Goal: Information Seeking & Learning: Find contact information

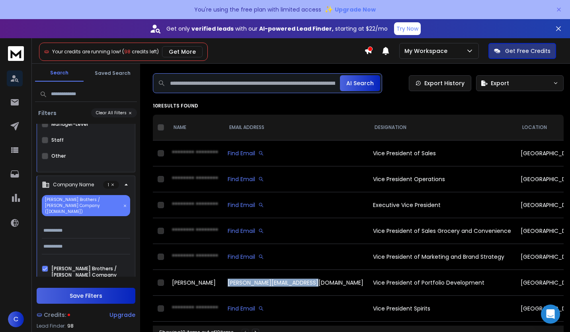
scroll to position [240, 0]
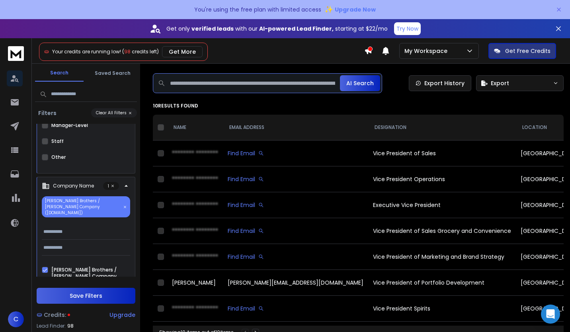
click at [122, 205] on p "[PERSON_NAME] Brothers / [PERSON_NAME] Company ([DOMAIN_NAME])" at bounding box center [86, 206] width 88 height 21
click at [124, 206] on icon at bounding box center [125, 207] width 2 height 2
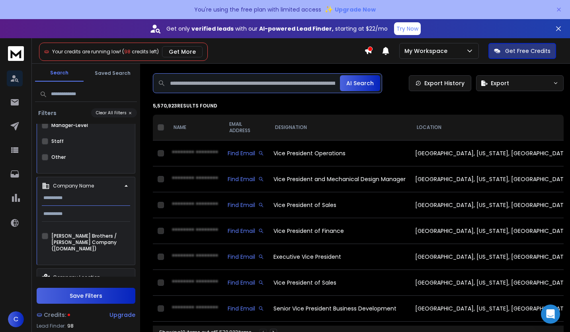
click at [84, 201] on input at bounding box center [86, 198] width 88 height 16
paste input "**********"
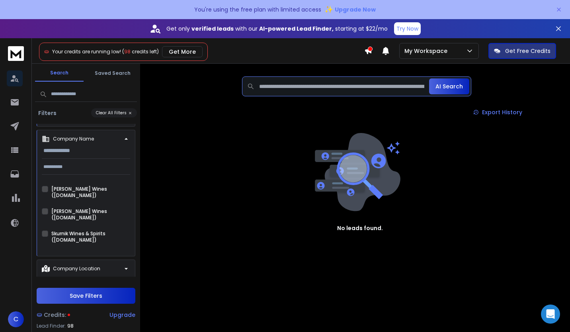
scroll to position [287, 0]
click at [44, 231] on \(skurnik\ "Skurnik Wines & Spirits ([DOMAIN_NAME])" at bounding box center [45, 233] width 6 height 6
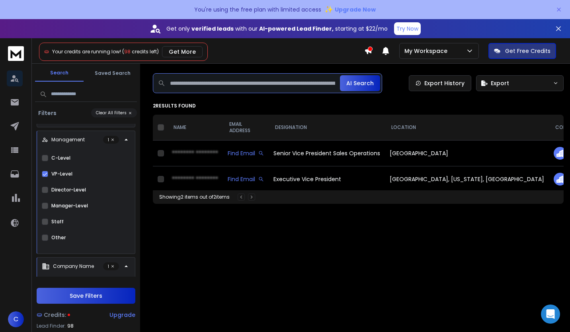
scroll to position [158, 0]
click at [47, 158] on button "C-Level" at bounding box center [45, 159] width 6 height 6
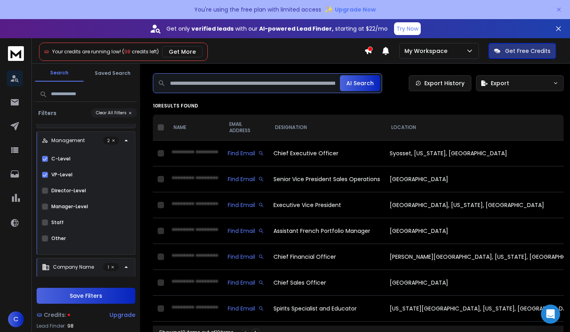
click at [45, 176] on button "VP-Level" at bounding box center [45, 175] width 6 height 6
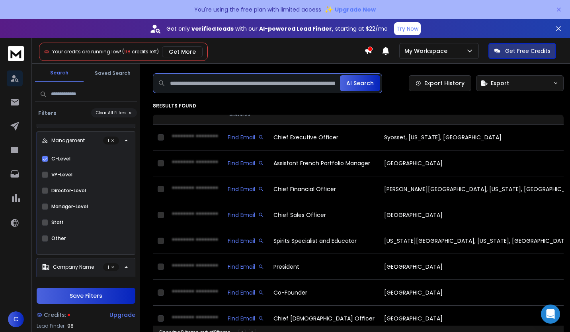
scroll to position [26, 0]
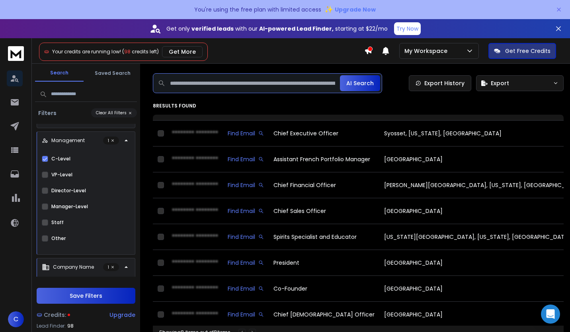
click at [46, 191] on button "Director-Level" at bounding box center [45, 190] width 6 height 6
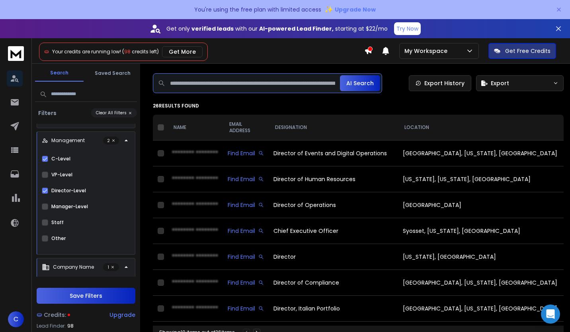
click at [45, 158] on button "C-Level" at bounding box center [45, 159] width 6 height 6
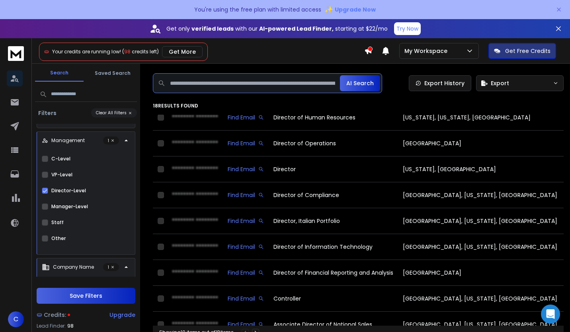
scroll to position [78, 0]
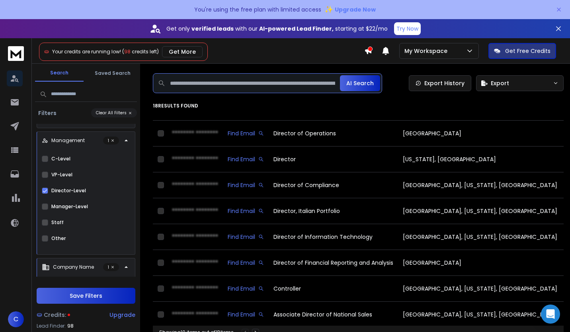
click at [46, 207] on button "Manager-Level" at bounding box center [45, 206] width 6 height 6
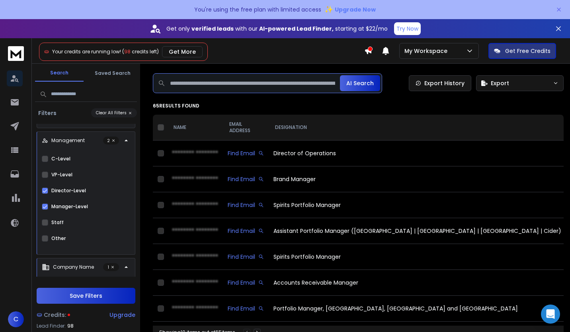
click at [44, 191] on button "Director-Level" at bounding box center [45, 190] width 6 height 6
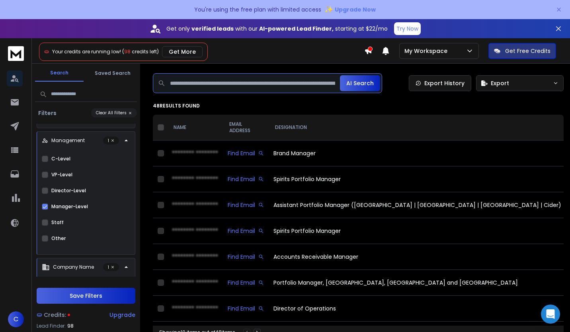
click at [234, 180] on div "Find Email" at bounding box center [246, 179] width 36 height 8
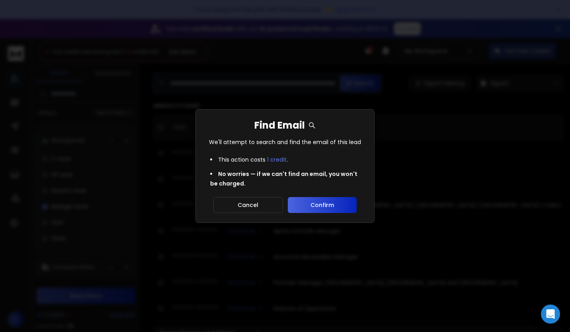
click at [301, 207] on button "Confirm" at bounding box center [322, 205] width 69 height 16
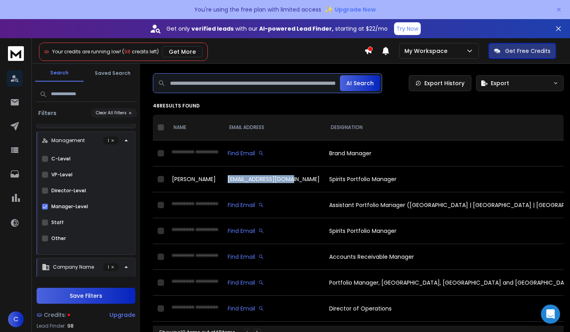
drag, startPoint x: 297, startPoint y: 179, endPoint x: 228, endPoint y: 179, distance: 68.8
click at [228, 179] on td "[EMAIL_ADDRESS][DOMAIN_NAME]" at bounding box center [273, 179] width 101 height 26
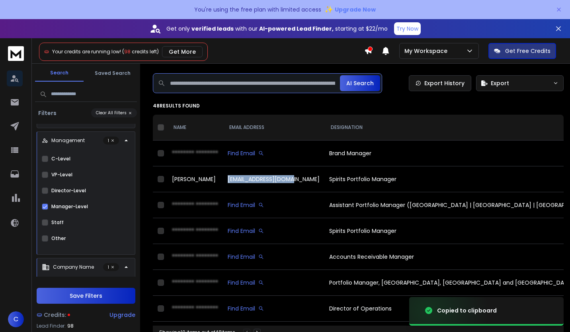
copy div "[EMAIL_ADDRESS][DOMAIN_NAME]"
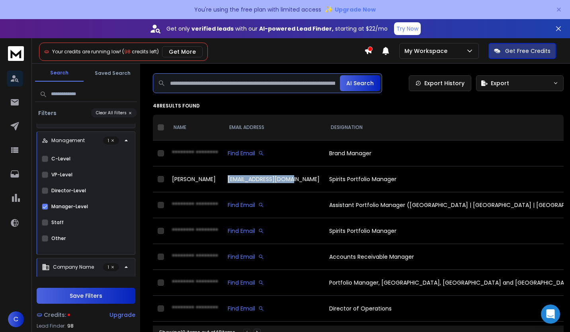
click at [111, 267] on icon at bounding box center [113, 267] width 4 height 4
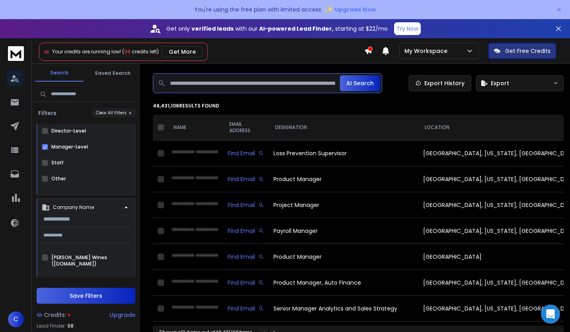
scroll to position [220, 0]
drag, startPoint x: 84, startPoint y: 218, endPoint x: 41, endPoint y: 217, distance: 43.4
click at [41, 217] on div "**********" at bounding box center [86, 260] width 99 height 127
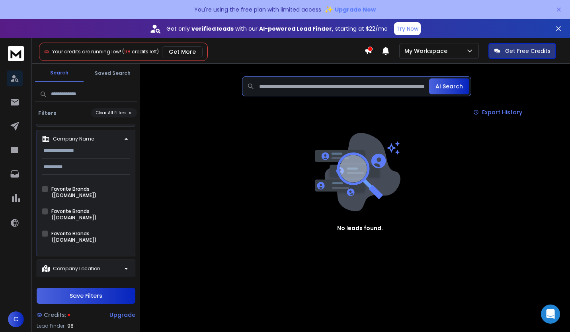
scroll to position [281, 0]
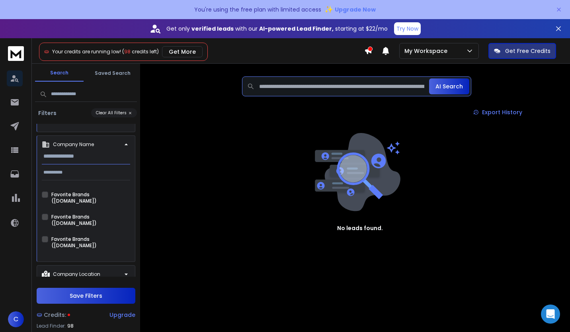
drag, startPoint x: 96, startPoint y: 159, endPoint x: 42, endPoint y: 156, distance: 53.8
click at [42, 156] on input "**********" at bounding box center [86, 156] width 88 height 16
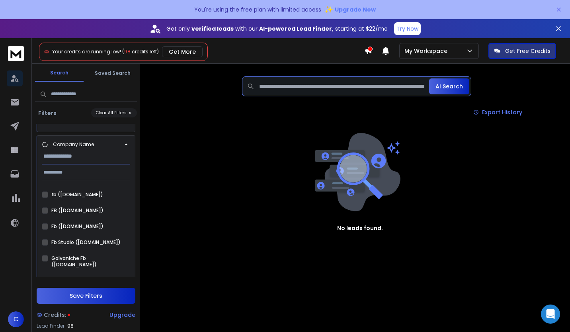
scroll to position [226, 0]
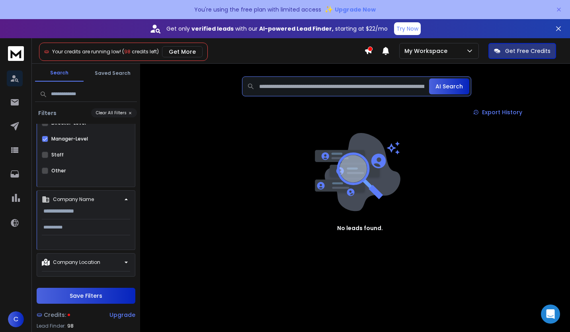
click at [46, 141] on button "Manager-Level" at bounding box center [45, 139] width 6 height 6
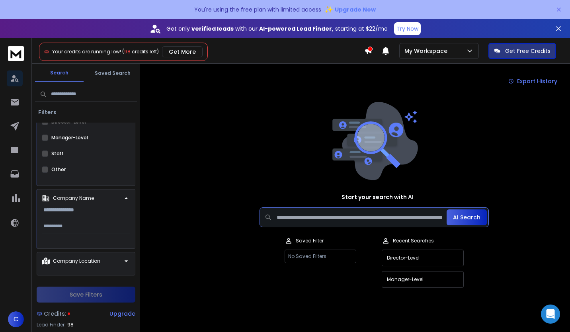
click at [49, 209] on input "**********" at bounding box center [86, 210] width 88 height 16
type input "**********"
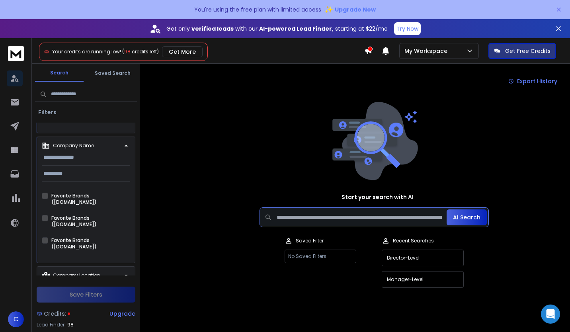
scroll to position [287, 0]
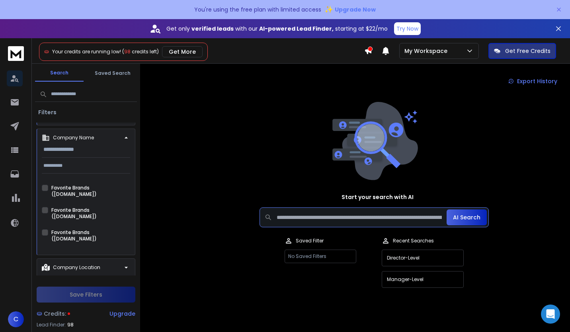
click at [66, 233] on label "Favorite Brands ([DOMAIN_NAME])" at bounding box center [90, 235] width 79 height 13
click at [48, 233] on \(fbdist\ "Favorite Brands ([DOMAIN_NAME])" at bounding box center [45, 232] width 6 height 6
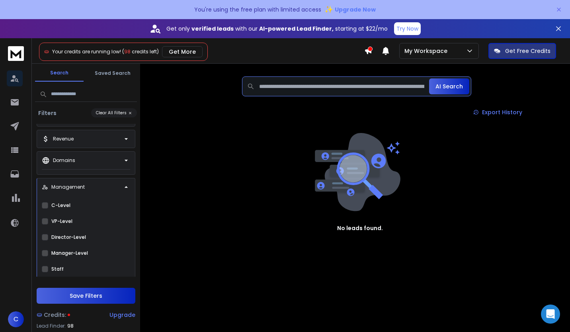
scroll to position [105, 0]
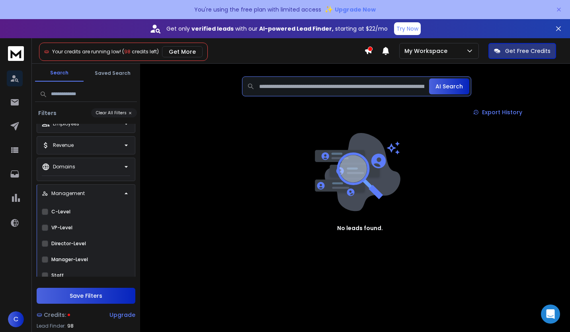
click at [47, 212] on button "C-Level" at bounding box center [45, 212] width 6 height 6
click at [47, 226] on button "VP-Level" at bounding box center [45, 227] width 6 height 6
click at [45, 213] on button "C-Level" at bounding box center [45, 212] width 6 height 6
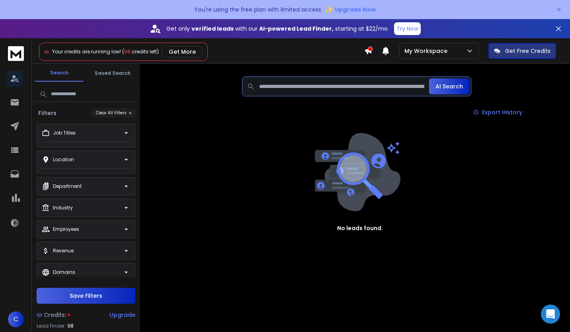
click at [128, 113] on icon at bounding box center [130, 113] width 4 height 4
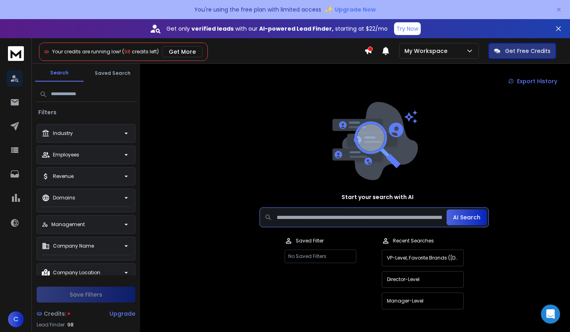
scroll to position [85, 0]
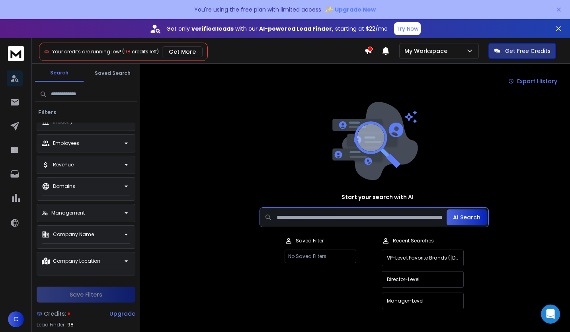
click at [77, 237] on div "Company Name" at bounding box center [68, 234] width 52 height 8
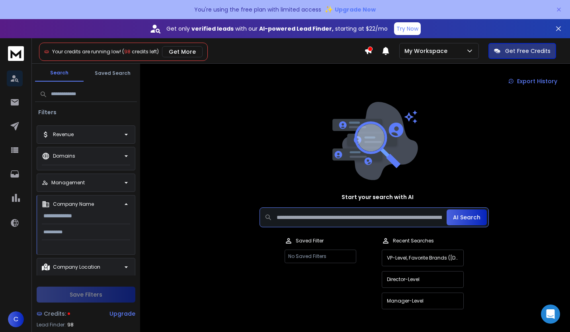
scroll to position [121, 0]
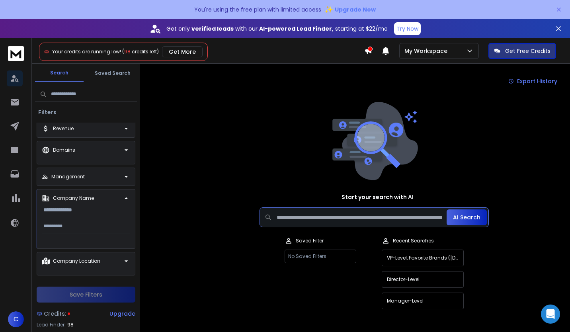
click at [82, 212] on input "**********" at bounding box center [86, 210] width 88 height 16
type input "*"
type input "**********"
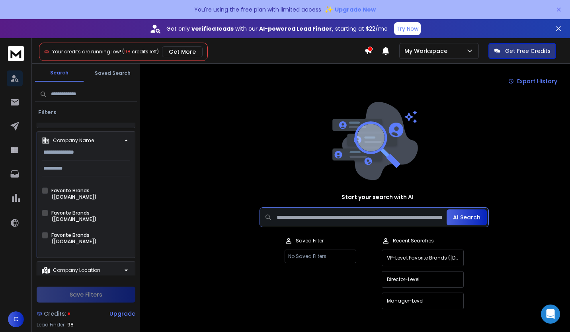
scroll to position [181, 0]
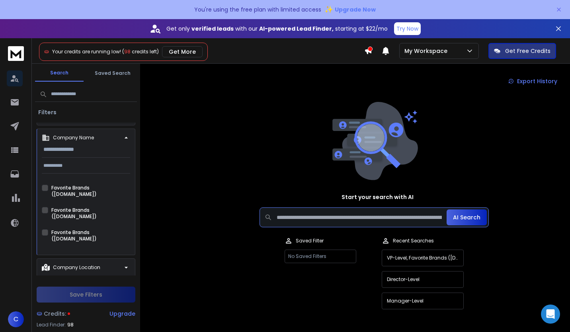
click at [122, 263] on icon at bounding box center [126, 267] width 8 height 8
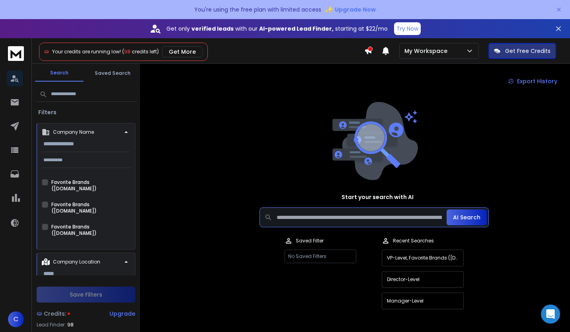
type input "*****"
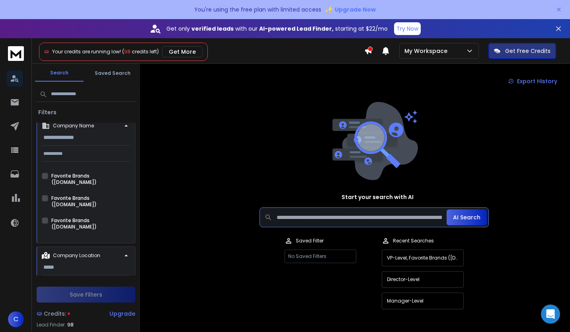
click at [122, 251] on icon at bounding box center [126, 255] width 8 height 8
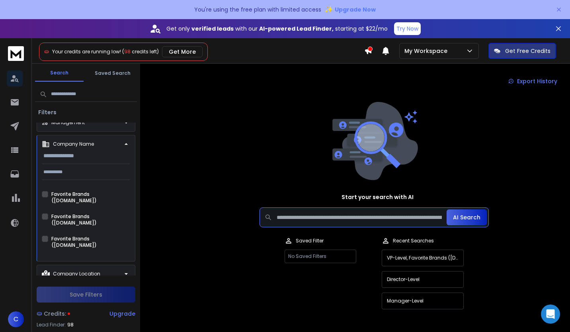
scroll to position [181, 0]
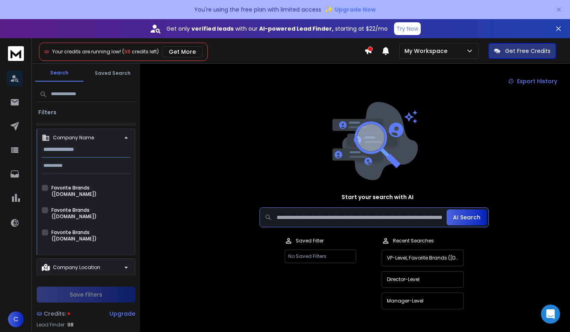
drag, startPoint x: 88, startPoint y: 148, endPoint x: 35, endPoint y: 149, distance: 52.1
click at [35, 149] on div "**********" at bounding box center [86, 199] width 102 height 153
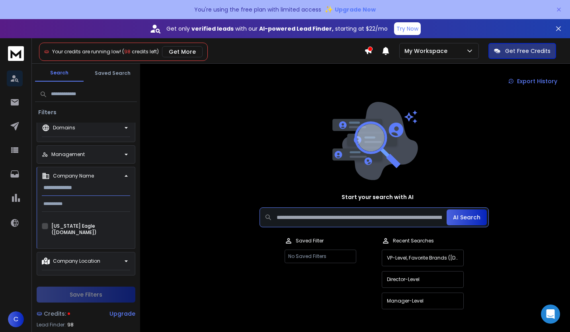
scroll to position [137, 0]
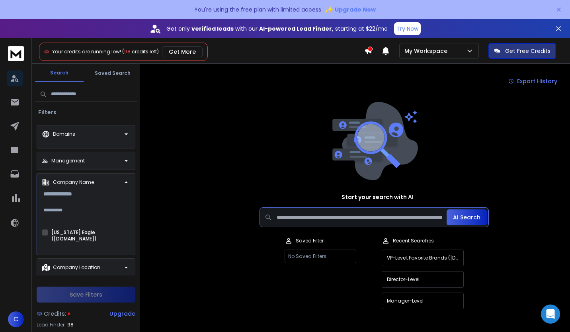
click at [90, 232] on label "[US_STATE] Eagle ([DOMAIN_NAME])" at bounding box center [90, 235] width 79 height 13
click at [48, 232] on \(kyeagle\ "[US_STATE] Eagle ([DOMAIN_NAME])" at bounding box center [45, 232] width 6 height 6
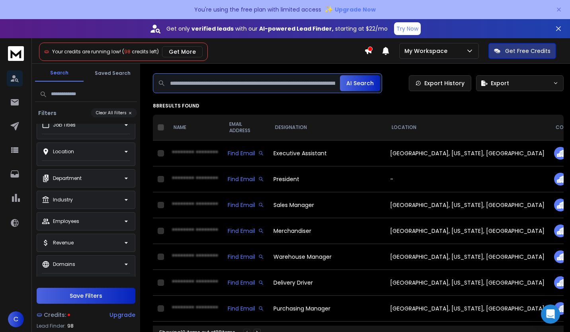
scroll to position [0, 0]
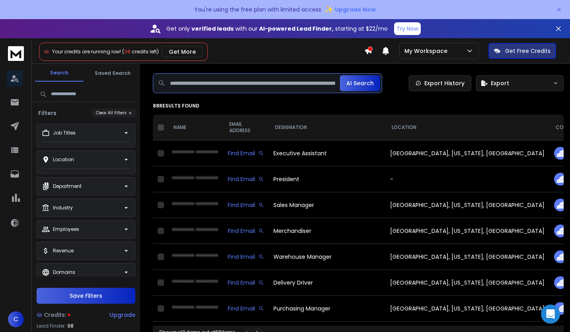
click at [79, 131] on div "Job Titles" at bounding box center [86, 133] width 88 height 8
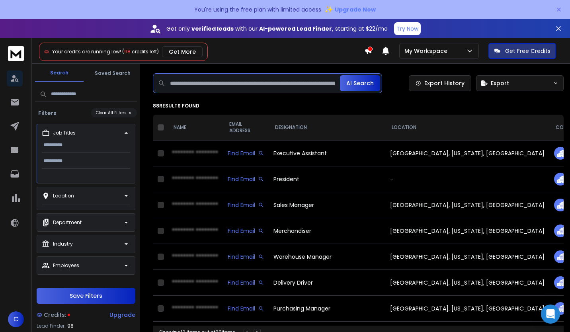
click at [122, 134] on icon at bounding box center [126, 133] width 8 height 8
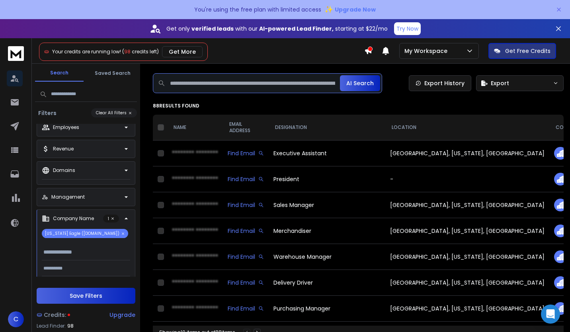
scroll to position [103, 0]
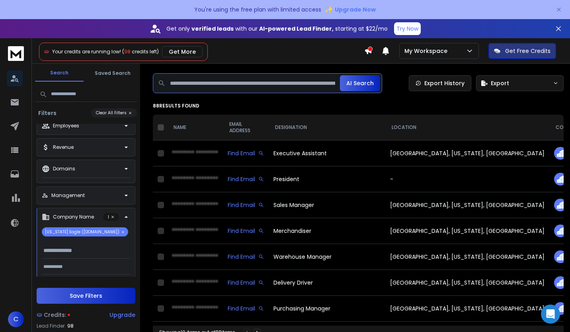
click at [93, 197] on div "Management" at bounding box center [86, 195] width 88 height 8
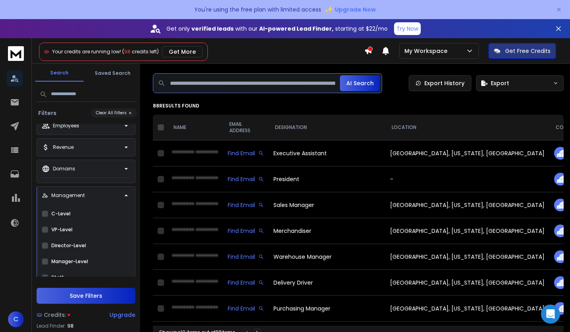
click at [67, 211] on label "C-Level" at bounding box center [60, 214] width 19 height 6
click at [48, 211] on button "C-Level" at bounding box center [45, 214] width 6 height 6
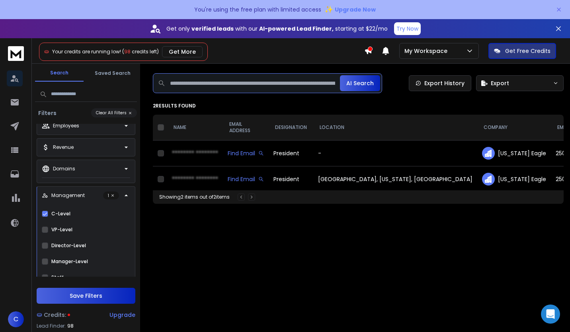
click at [59, 224] on div "VP-Level" at bounding box center [86, 230] width 88 height 16
click at [59, 228] on label "VP-Level" at bounding box center [61, 229] width 21 height 6
click at [48, 228] on button "VP-Level" at bounding box center [45, 229] width 6 height 6
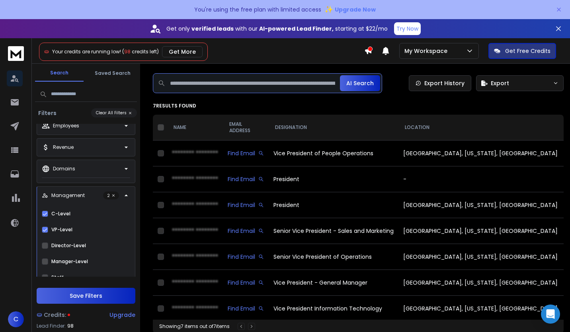
click at [47, 214] on button "C-Level" at bounding box center [45, 214] width 6 height 6
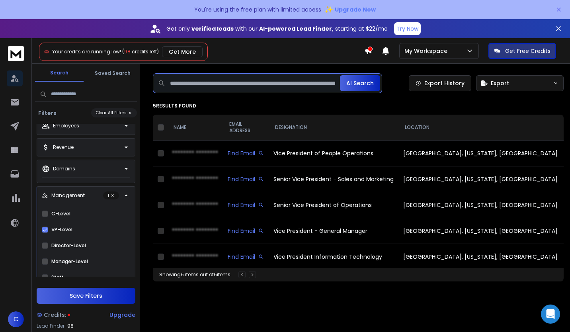
click at [43, 245] on button "Director-Level" at bounding box center [45, 245] width 6 height 6
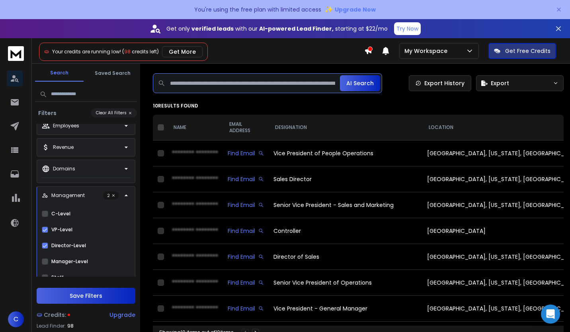
click at [45, 231] on button "VP-Level" at bounding box center [45, 229] width 6 height 6
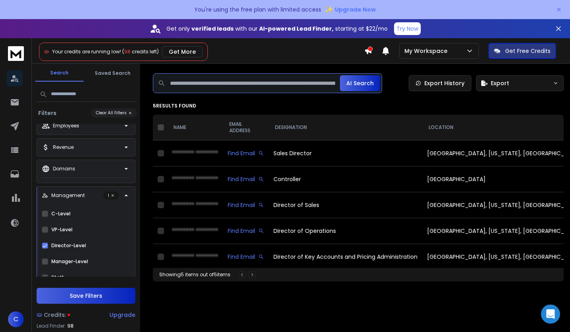
click at [245, 205] on div "Find Email" at bounding box center [246, 205] width 36 height 8
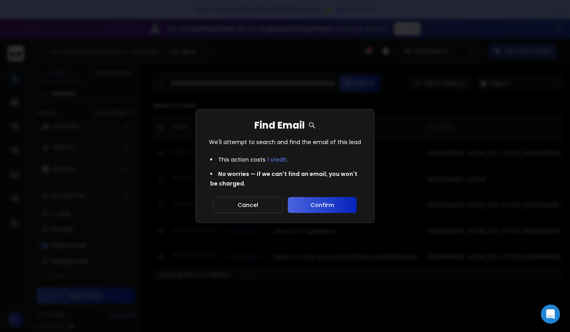
click at [315, 203] on button "Confirm" at bounding box center [322, 205] width 69 height 16
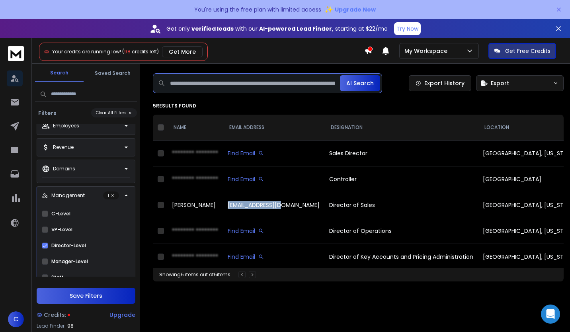
drag, startPoint x: 225, startPoint y: 203, endPoint x: 279, endPoint y: 205, distance: 54.2
click at [279, 205] on td "[EMAIL_ADDRESS][DOMAIN_NAME]" at bounding box center [273, 205] width 101 height 26
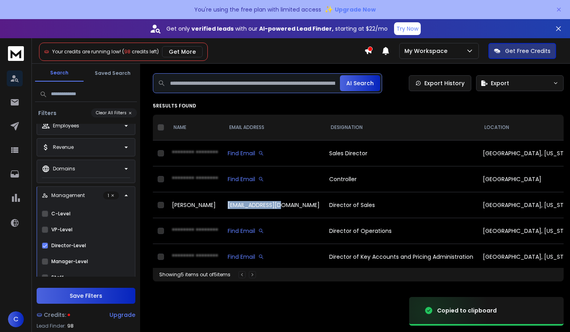
copy div "[EMAIL_ADDRESS][DOMAIN_NAME]"
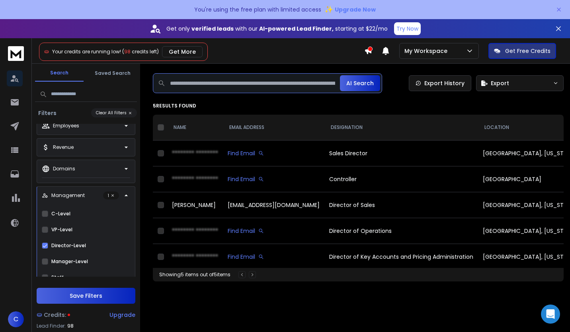
click at [122, 194] on icon at bounding box center [126, 195] width 8 height 8
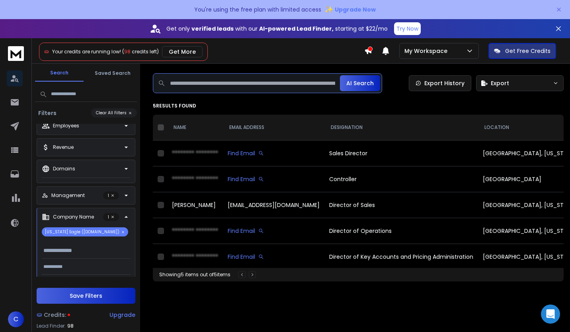
click at [122, 232] on icon at bounding box center [123, 232] width 2 height 2
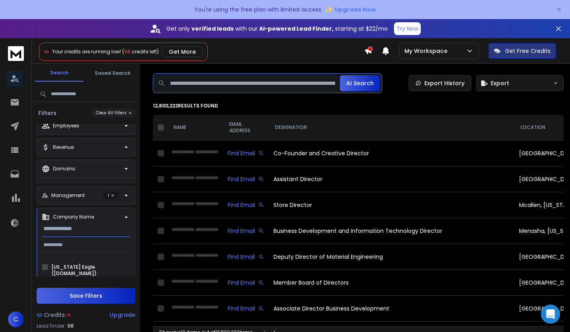
drag, startPoint x: 106, startPoint y: 232, endPoint x: 39, endPoint y: 227, distance: 67.0
click at [39, 227] on div "**********" at bounding box center [86, 249] width 99 height 82
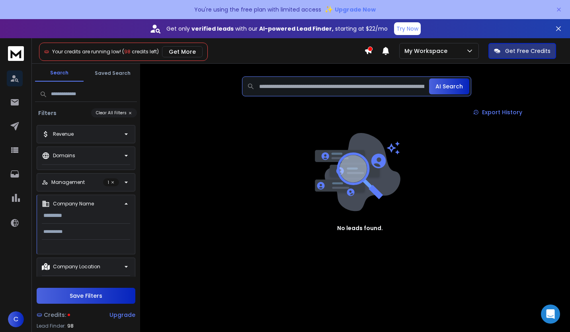
scroll to position [121, 0]
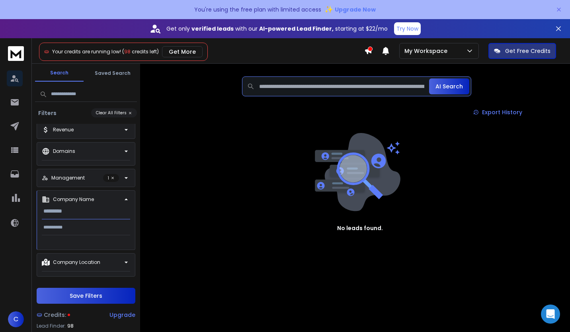
drag, startPoint x: 91, startPoint y: 208, endPoint x: 41, endPoint y: 211, distance: 49.4
click at [41, 211] on div "Company Name *********" at bounding box center [86, 220] width 99 height 60
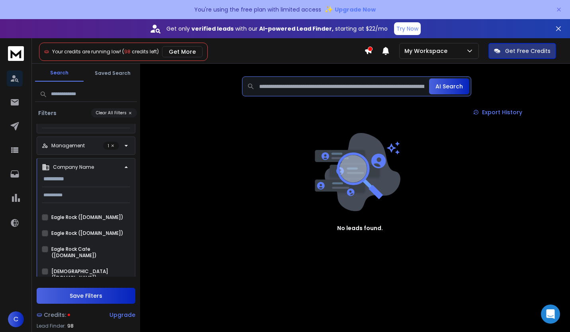
scroll to position [142, 0]
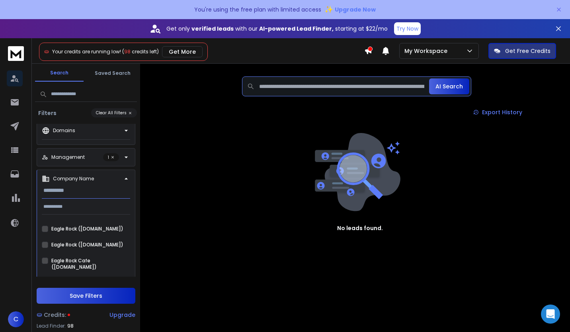
click at [90, 193] on input "**********" at bounding box center [86, 191] width 88 height 16
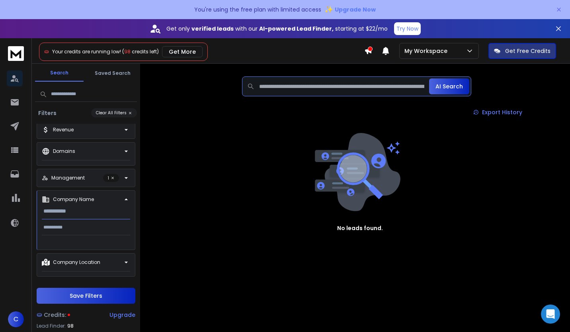
scroll to position [121, 0]
type input "**********"
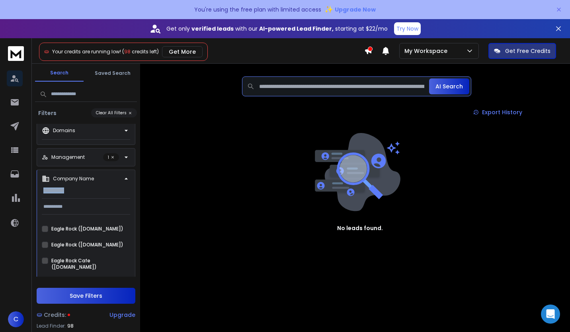
drag, startPoint x: 135, startPoint y: 185, endPoint x: 133, endPoint y: 203, distance: 18.0
click at [133, 203] on div "**********" at bounding box center [86, 184] width 108 height 200
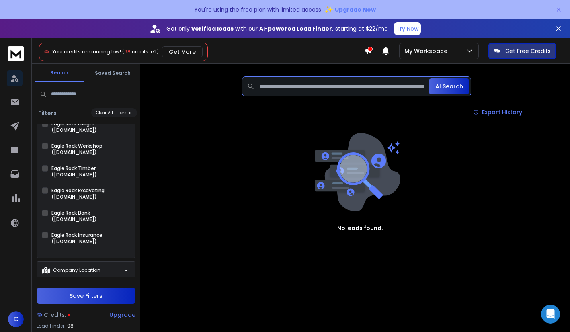
scroll to position [331, 0]
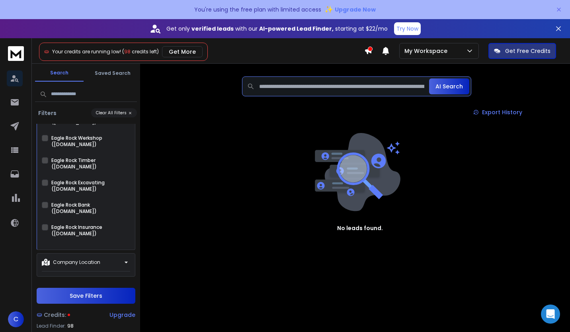
click at [116, 263] on div "Company Location" at bounding box center [86, 262] width 88 height 8
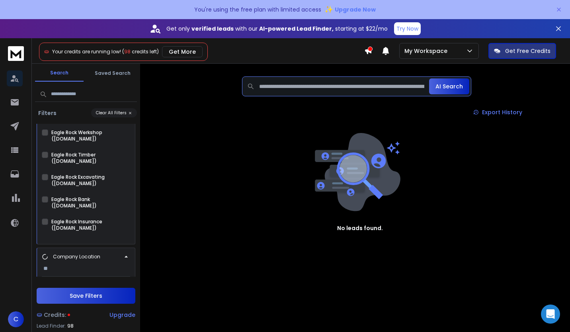
type input "*"
type input "*******"
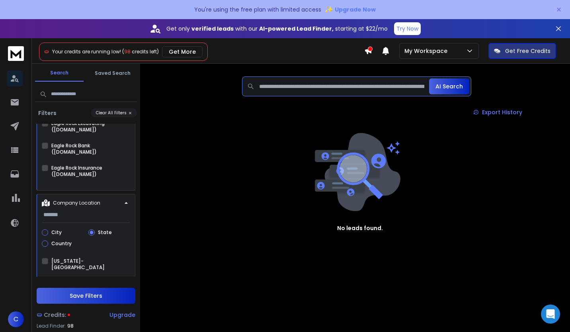
scroll to position [391, 0]
click at [65, 261] on label "[US_STATE]-[GEOGRAPHIC_DATA]" at bounding box center [90, 263] width 79 height 13
click at [48, 261] on States "[US_STATE]-[GEOGRAPHIC_DATA]" at bounding box center [45, 260] width 6 height 6
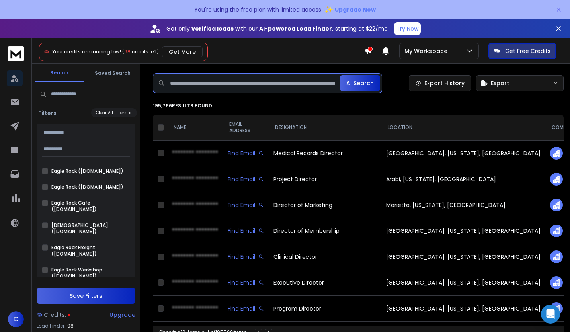
scroll to position [199, 0]
click at [72, 175] on label "Eagle Rock ([DOMAIN_NAME])" at bounding box center [87, 172] width 72 height 6
click at [48, 175] on \(eaglerockcap\ "Eagle Rock ([DOMAIN_NAME])" at bounding box center [45, 172] width 6 height 6
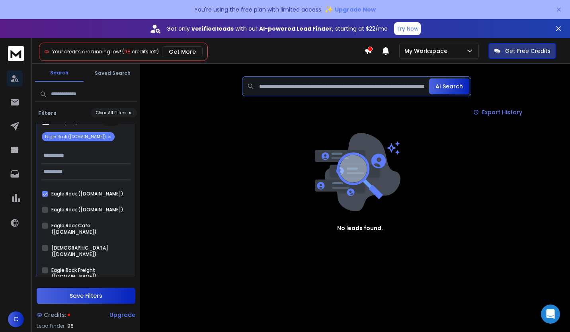
click at [49, 194] on div "Eagle Rock ([DOMAIN_NAME])" at bounding box center [86, 194] width 88 height 6
click at [47, 195] on \(eaglerockcap\ "Eagle Rock ([DOMAIN_NAME])" at bounding box center [45, 194] width 6 height 6
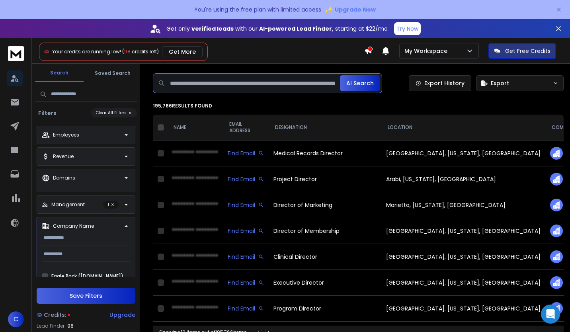
scroll to position [85, 0]
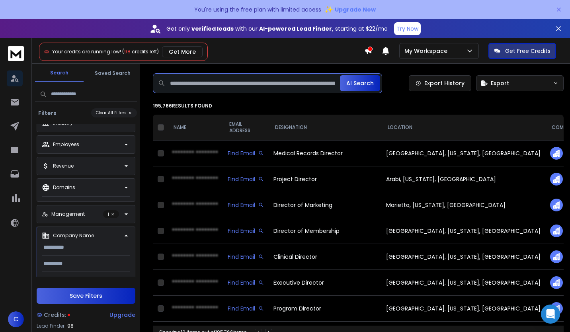
click at [111, 214] on icon at bounding box center [112, 214] width 2 height 2
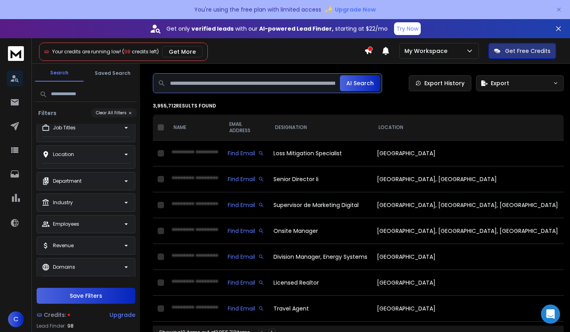
scroll to position [0, 0]
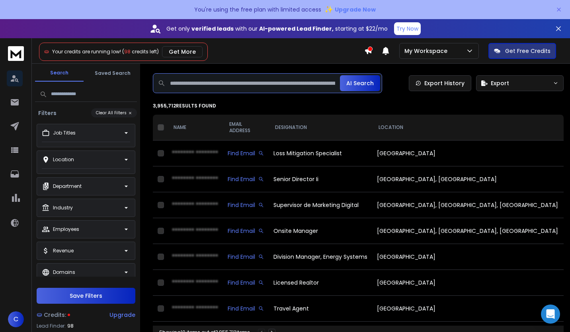
click at [122, 158] on icon at bounding box center [126, 160] width 8 height 8
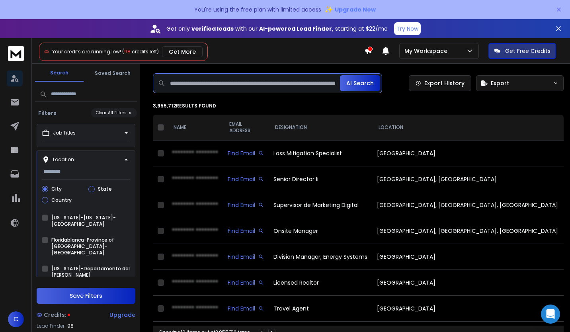
click at [90, 189] on button "State" at bounding box center [91, 189] width 6 height 6
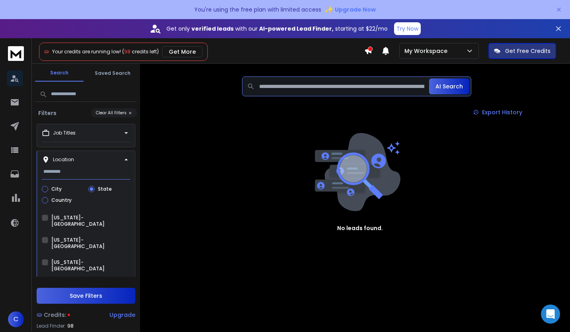
click at [65, 174] on input at bounding box center [86, 172] width 88 height 16
type input "*******"
click at [76, 216] on label "[US_STATE]-[GEOGRAPHIC_DATA]" at bounding box center [90, 220] width 79 height 13
click at [48, 216] on States "[US_STATE]-[GEOGRAPHIC_DATA]" at bounding box center [45, 217] width 6 height 6
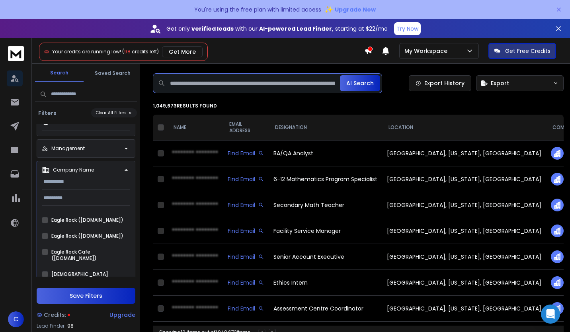
scroll to position [240, 0]
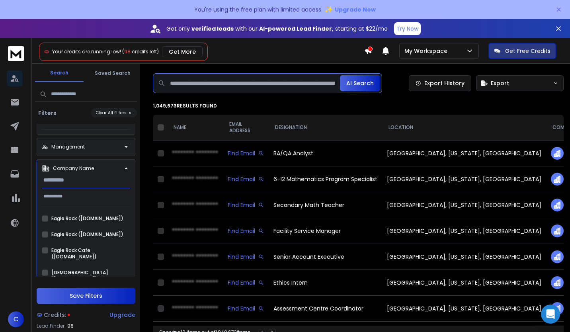
click at [90, 175] on input "**********" at bounding box center [86, 180] width 88 height 16
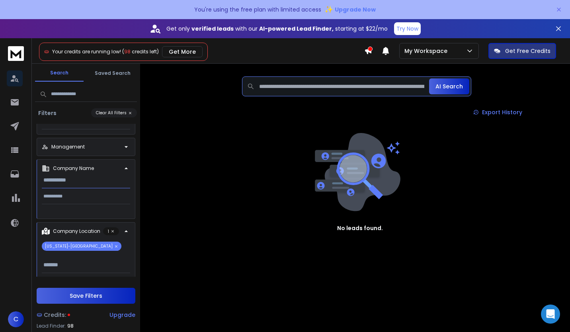
click at [86, 173] on input "**********" at bounding box center [86, 180] width 88 height 16
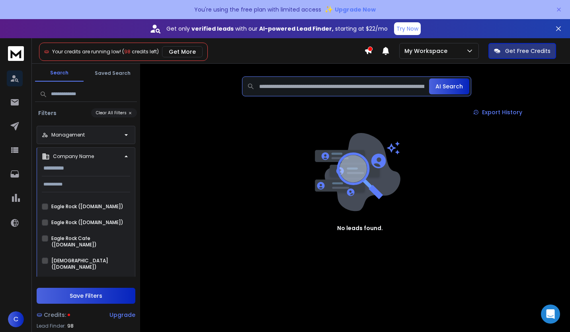
scroll to position [249, 0]
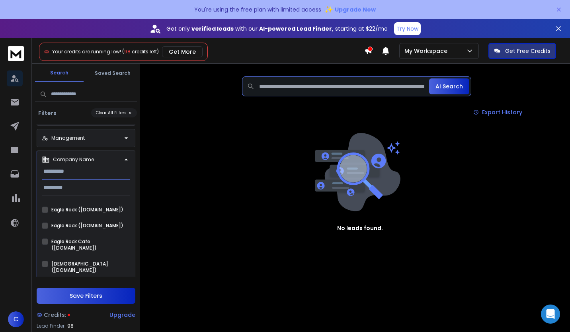
click at [95, 166] on input "**********" at bounding box center [86, 172] width 88 height 16
type input "*"
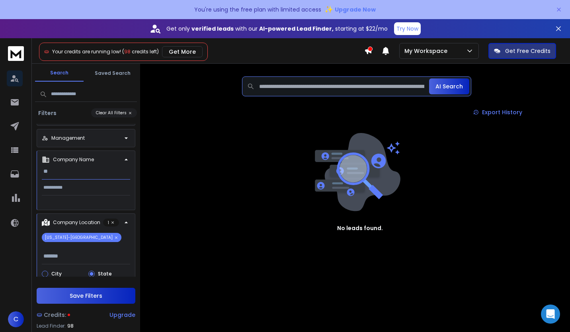
type input "*"
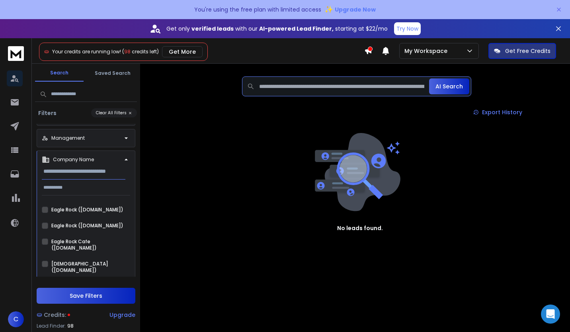
scroll to position [0, 10]
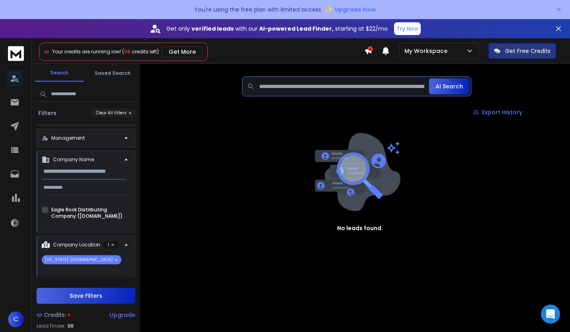
type input "**********"
click at [94, 207] on label "Eagle Rock Distributing Company ([DOMAIN_NAME])" at bounding box center [90, 213] width 79 height 13
click at [48, 207] on \(eaglerocks\ "Eagle Rock Distributing Company ([DOMAIN_NAME])" at bounding box center [45, 210] width 6 height 6
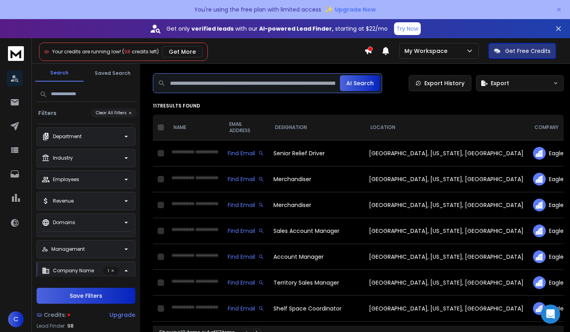
scroll to position [139, 0]
click at [57, 245] on p "Management" at bounding box center [67, 248] width 33 height 6
click at [45, 263] on button "C-Level" at bounding box center [45, 266] width 6 height 6
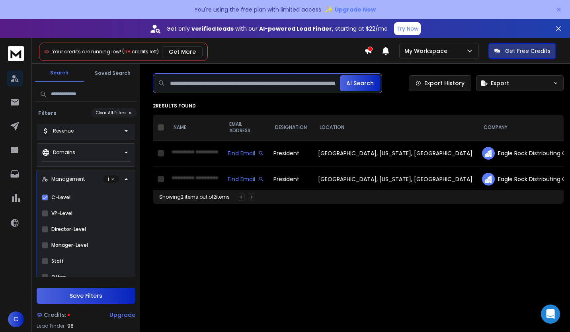
scroll to position [212, 0]
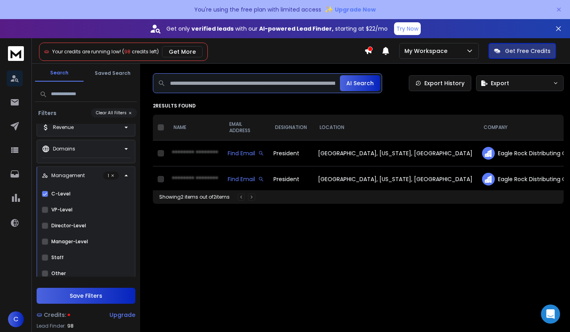
click at [44, 207] on button "VP-Level" at bounding box center [45, 210] width 6 height 6
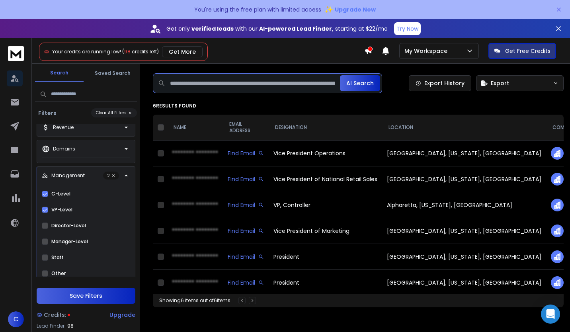
click at [44, 191] on button "C-Level" at bounding box center [45, 194] width 6 height 6
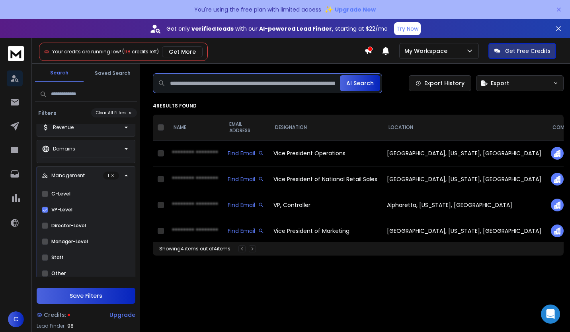
click at [46, 222] on button "Director-Level" at bounding box center [45, 225] width 6 height 6
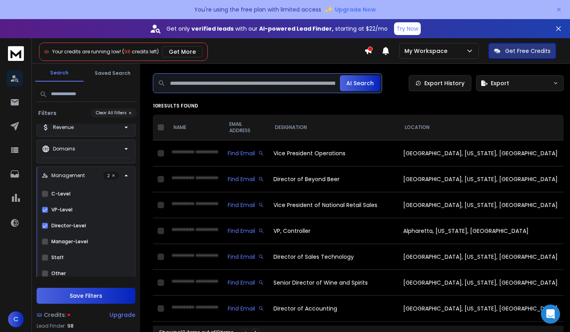
click at [46, 207] on button "VP-Level" at bounding box center [45, 210] width 6 height 6
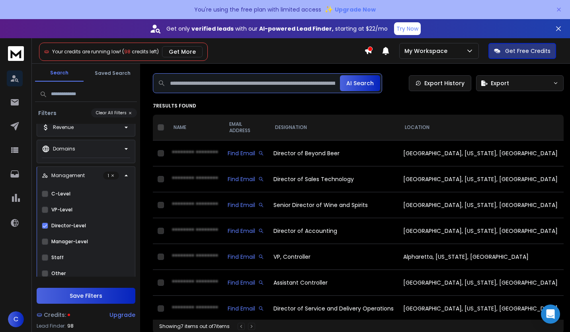
type button "on"
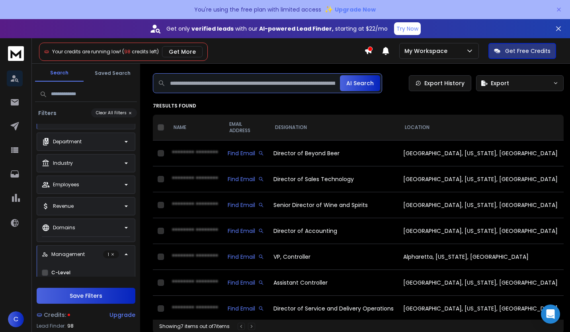
scroll to position [132, 0]
click at [243, 206] on div "Find Email" at bounding box center [246, 205] width 36 height 8
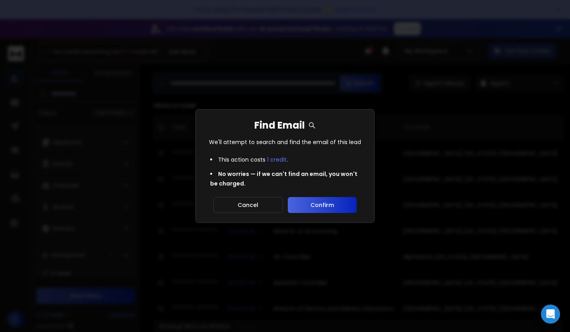
click at [306, 207] on button "Confirm" at bounding box center [322, 205] width 69 height 16
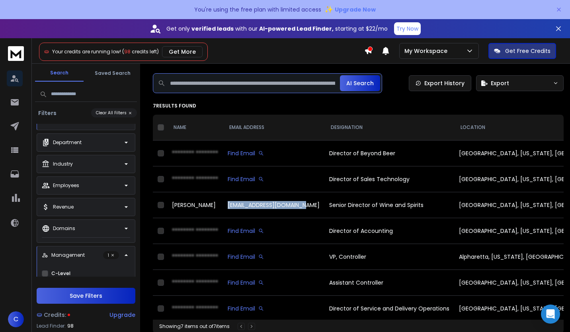
drag, startPoint x: 303, startPoint y: 205, endPoint x: 226, endPoint y: 203, distance: 77.2
click at [226, 203] on td "[EMAIL_ADDRESS][DOMAIN_NAME]" at bounding box center [273, 205] width 101 height 26
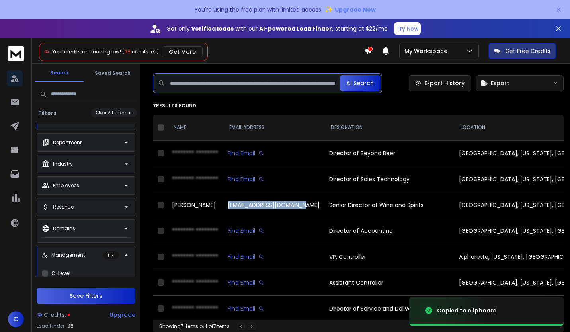
copy div "[EMAIL_ADDRESS][DOMAIN_NAME]"
